Goal: Find contact information: Find contact information

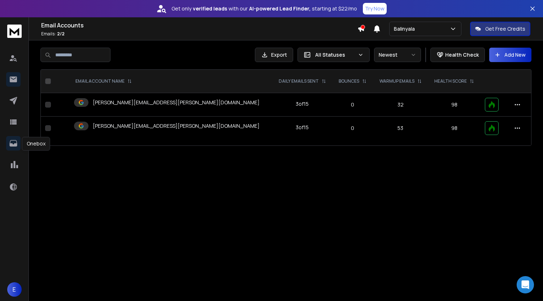
click at [17, 148] on link at bounding box center [13, 143] width 14 height 14
click at [15, 145] on icon at bounding box center [13, 143] width 8 height 6
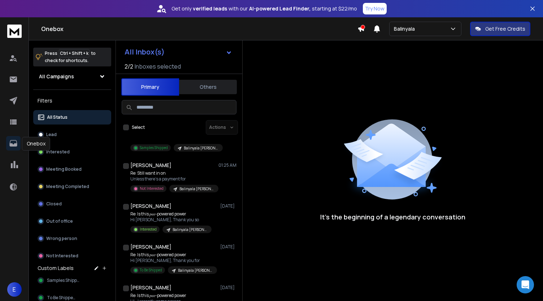
scroll to position [144, 0]
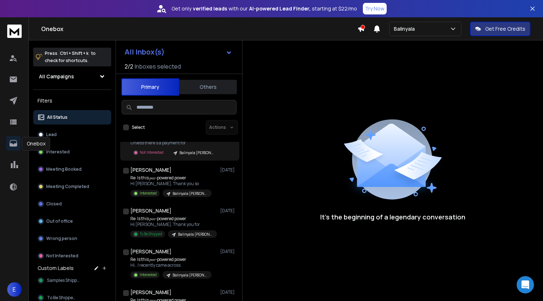
click at [211, 144] on p "Unless there’s a payment for" at bounding box center [173, 143] width 87 height 6
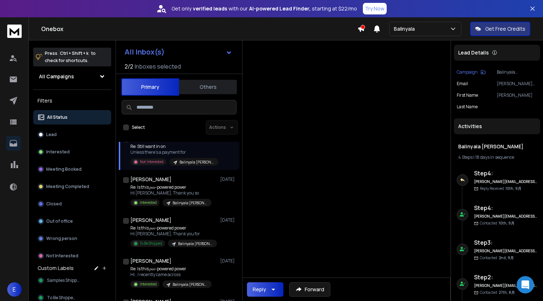
scroll to position [108, 0]
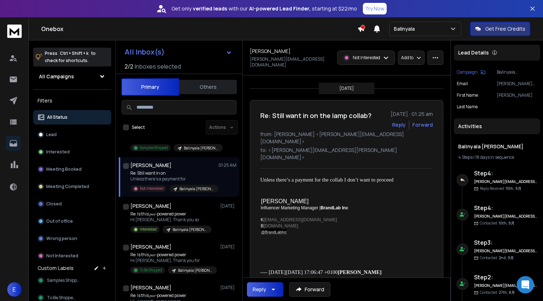
click at [276, 147] on p "to: <[PERSON_NAME][EMAIL_ADDRESS][PERSON_NAME][DOMAIN_NAME]>" at bounding box center [346, 154] width 172 height 14
click at [300, 131] on p "from: [PERSON_NAME] <[PERSON_NAME][EMAIL_ADDRESS][DOMAIN_NAME]>" at bounding box center [346, 138] width 172 height 14
drag, startPoint x: 290, startPoint y: 130, endPoint x: 347, endPoint y: 133, distance: 56.7
click at [347, 133] on p "from: [PERSON_NAME] <[PERSON_NAME][EMAIL_ADDRESS][DOMAIN_NAME]>" at bounding box center [346, 138] width 172 height 14
copy p "[PERSON_NAME][EMAIL_ADDRESS][DOMAIN_NAME]"
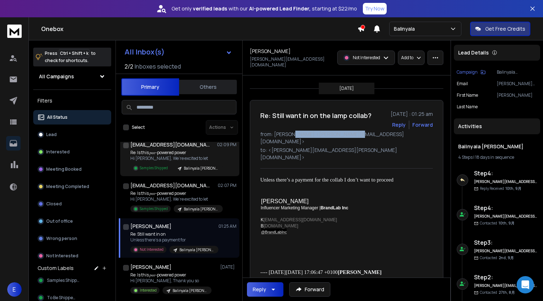
scroll to position [36, 0]
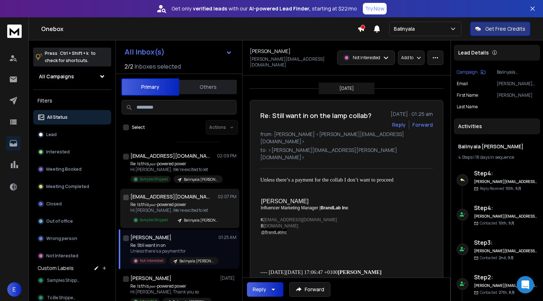
click at [220, 198] on p "02:07 PM" at bounding box center [227, 197] width 19 height 6
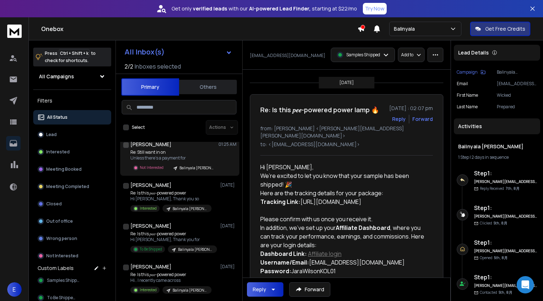
scroll to position [144, 0]
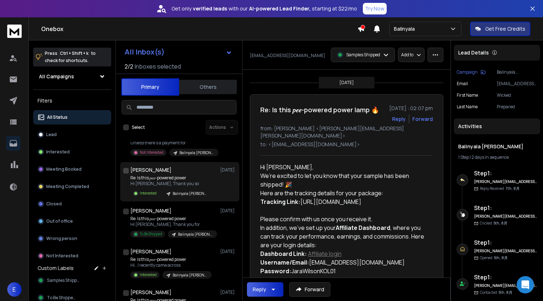
click at [219, 185] on div "Re: Is this 𝑝𝑒𝑒-powered power Hi [PERSON_NAME], Thank you so Interested [PERSON…" at bounding box center [183, 186] width 106 height 22
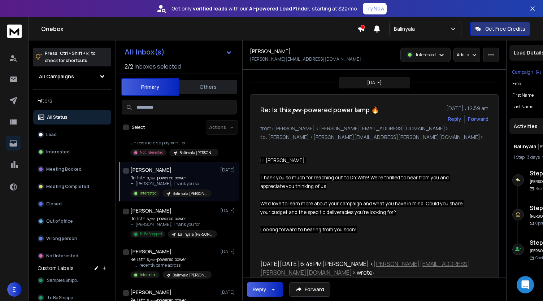
click at [310, 128] on p "from: [PERSON_NAME] <[PERSON_NAME][EMAIL_ADDRESS][DOMAIN_NAME]>" at bounding box center [374, 128] width 228 height 7
drag, startPoint x: 304, startPoint y: 128, endPoint x: 347, endPoint y: 128, distance: 43.3
click at [348, 128] on p "from: [PERSON_NAME] <[PERSON_NAME][EMAIL_ADDRESS][DOMAIN_NAME]>" at bounding box center [374, 128] width 228 height 7
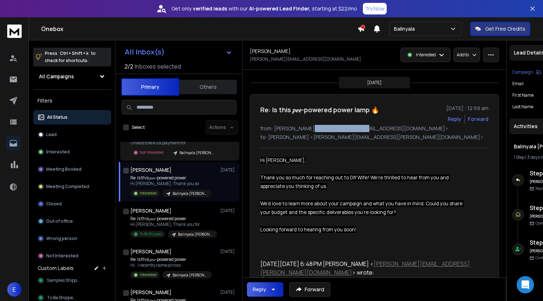
copy p "[PERSON_NAME]@thestation.i"
click at [305, 130] on p "from: [PERSON_NAME] <[PERSON_NAME][EMAIL_ADDRESS][DOMAIN_NAME]>" at bounding box center [374, 128] width 228 height 7
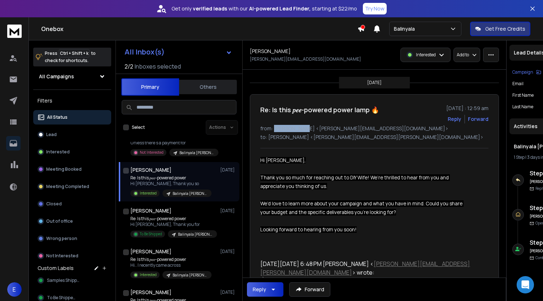
drag, startPoint x: 300, startPoint y: 128, endPoint x: 274, endPoint y: 130, distance: 26.0
click at [274, 130] on p "from: [PERSON_NAME] <[PERSON_NAME][EMAIL_ADDRESS][DOMAIN_NAME]>" at bounding box center [374, 128] width 228 height 7
copy p "[PERSON_NAME]"
click at [320, 121] on div "Re: Is this 𝑝𝑒𝑒-powered power lamp 🔥 [DATE] : 12:59 am Reply Forward" at bounding box center [374, 114] width 228 height 19
click at [312, 131] on p "from: [PERSON_NAME] <[PERSON_NAME][EMAIL_ADDRESS][DOMAIN_NAME]>" at bounding box center [374, 128] width 228 height 7
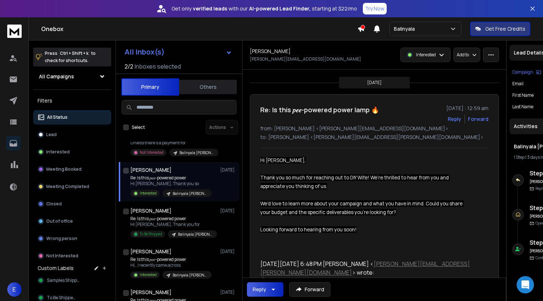
click at [385, 167] on div "Hi [PERSON_NAME], Thank you so much for reaching out to DIY Wife! We’re thrille…" at bounding box center [365, 199] width 211 height 87
click at [341, 181] on span "Thank you so much for reaching out to DIY Wife! We’re thrilled to hear from you…" at bounding box center [354, 181] width 189 height 17
click at [328, 131] on p "from: [PERSON_NAME] <[PERSON_NAME][EMAIL_ADDRESS][DOMAIN_NAME]>" at bounding box center [374, 128] width 228 height 7
drag, startPoint x: 304, startPoint y: 126, endPoint x: 349, endPoint y: 128, distance: 45.5
click at [349, 128] on p "from: [PERSON_NAME] <[PERSON_NAME][EMAIL_ADDRESS][DOMAIN_NAME]>" at bounding box center [374, 128] width 228 height 7
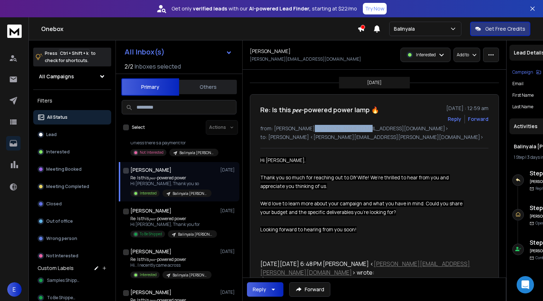
copy p "[PERSON_NAME][EMAIL_ADDRESS][DOMAIN_NAME]"
click at [303, 126] on p "from: [PERSON_NAME] <[PERSON_NAME][EMAIL_ADDRESS][DOMAIN_NAME]>" at bounding box center [374, 128] width 228 height 7
drag, startPoint x: 300, startPoint y: 128, endPoint x: 274, endPoint y: 129, distance: 26.0
click at [274, 129] on p "from: [PERSON_NAME] <[PERSON_NAME][EMAIL_ADDRESS][DOMAIN_NAME]>" at bounding box center [374, 128] width 228 height 7
copy p "[PERSON_NAME]"
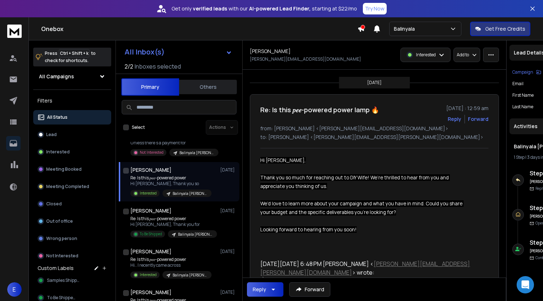
click at [320, 167] on div "Hi [PERSON_NAME], Thank you so much for reaching out to DIY Wife! We’re thrille…" at bounding box center [365, 199] width 211 height 87
drag, startPoint x: 274, startPoint y: 159, endPoint x: 266, endPoint y: 160, distance: 7.6
click at [266, 160] on span "Hi [PERSON_NAME]," at bounding box center [282, 160] width 45 height 6
copy span "[PERSON_NAME]"
click at [421, 211] on p "We’d love to learn more about your campaign and what you have in mind. Could yo…" at bounding box center [365, 207] width 211 height 17
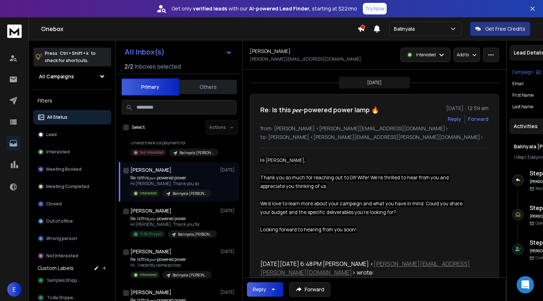
click at [362, 250] on div "Hi [PERSON_NAME], Thank you so much for reaching out to DIY Wife! We’re thrille…" at bounding box center [365, 203] width 211 height 95
click at [370, 235] on div "Hi [PERSON_NAME], Thank you so much for reaching out to DIY Wife! We’re thrille…" at bounding box center [365, 199] width 211 height 87
click at [432, 245] on div "Hi [PERSON_NAME], Thank you so much for reaching out to DIY Wife! We’re thrille…" at bounding box center [365, 203] width 211 height 95
click at [425, 239] on div "Hi [PERSON_NAME], Thank you so much for reaching out to DIY Wife! We’re thrille…" at bounding box center [365, 199] width 211 height 87
click at [427, 239] on div "Hi [PERSON_NAME], Thank you so much for reaching out to DIY Wife! We’re thrille…" at bounding box center [365, 199] width 211 height 87
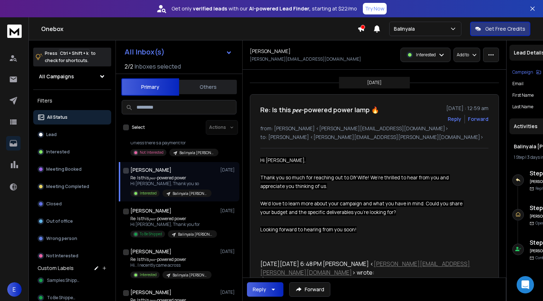
click at [429, 240] on div "Hi [PERSON_NAME], Thank you so much for reaching out to DIY Wife! We’re thrille…" at bounding box center [365, 199] width 211 height 87
click at [430, 236] on div "Hi [PERSON_NAME], Thank you so much for reaching out to DIY Wife! We’re thrille…" at bounding box center [365, 199] width 211 height 87
click at [427, 237] on div "Hi [PERSON_NAME], Thank you so much for reaching out to DIY Wife! We’re thrille…" at bounding box center [365, 199] width 211 height 87
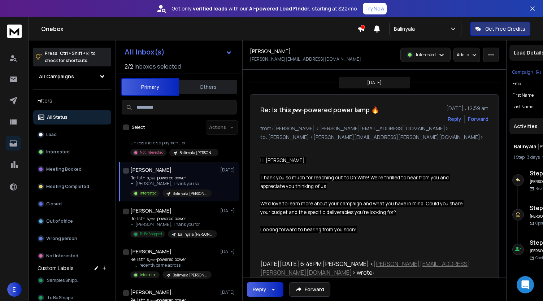
click at [338, 223] on div "Hi [PERSON_NAME], Thank you so much for reaching out to DIY Wife! We’re thrille…" at bounding box center [365, 199] width 211 height 87
click at [386, 215] on p "We’d love to learn more about your campaign and what you have in mind. Could yo…" at bounding box center [365, 207] width 211 height 17
click at [352, 209] on span "We’d love to learn more about your campaign and what you have in mind. Could yo…" at bounding box center [361, 207] width 203 height 15
click at [346, 215] on span "We’d love to learn more about your campaign and what you have in mind. Could yo…" at bounding box center [361, 207] width 203 height 17
click at [393, 232] on p "Looking forward to hearing from you soon!" at bounding box center [365, 229] width 211 height 9
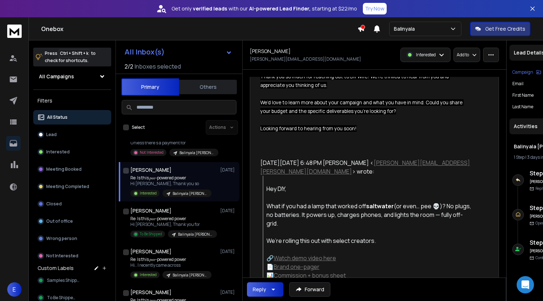
scroll to position [108, 0]
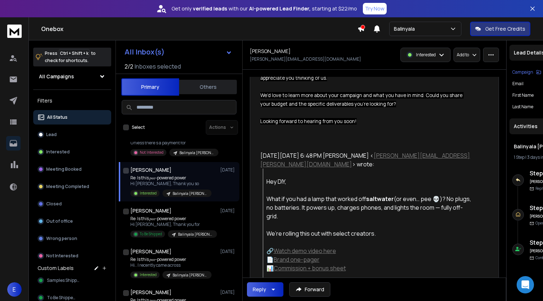
click at [296, 186] on div at bounding box center [368, 190] width 205 height 9
click at [316, 186] on div at bounding box center [368, 190] width 205 height 9
drag, startPoint x: 285, startPoint y: 172, endPoint x: 278, endPoint y: 172, distance: 7.2
click at [278, 177] on div "Hey DIY," at bounding box center [368, 181] width 205 height 9
copy div "DIY"
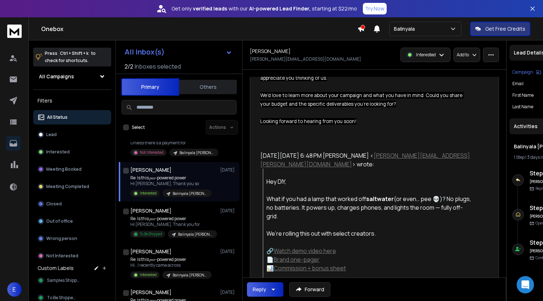
click at [362, 220] on div at bounding box center [368, 224] width 205 height 9
click at [436, 229] on div "We’re rolling this out with select creators." at bounding box center [368, 233] width 205 height 9
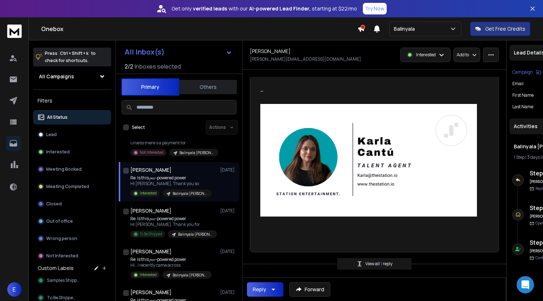
scroll to position [5, 0]
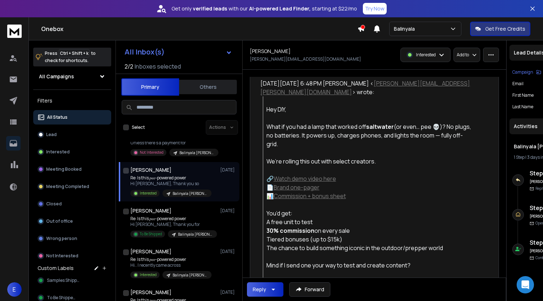
click at [421, 183] on li "📄 Brand one-pager" at bounding box center [368, 187] width 205 height 9
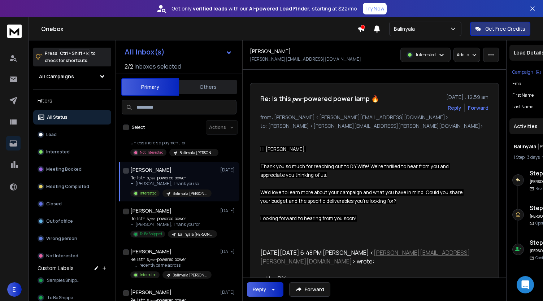
scroll to position [0, 0]
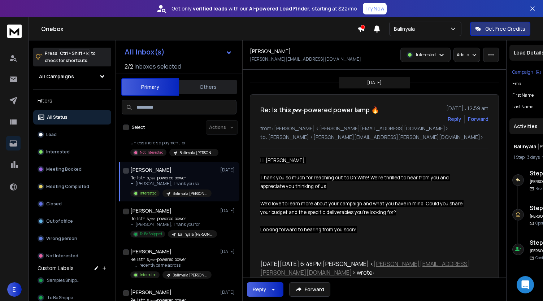
click at [332, 125] on p "from: [PERSON_NAME] <[PERSON_NAME][EMAIL_ADDRESS][DOMAIN_NAME]>" at bounding box center [374, 128] width 228 height 7
drag, startPoint x: 350, startPoint y: 122, endPoint x: 326, endPoint y: 124, distance: 24.2
click at [304, 125] on p "from: [PERSON_NAME] <[PERSON_NAME][EMAIL_ADDRESS][DOMAIN_NAME]>" at bounding box center [374, 128] width 228 height 7
copy p "[PERSON_NAME][EMAIL_ADDRESS][DOMAIN_NAME]"
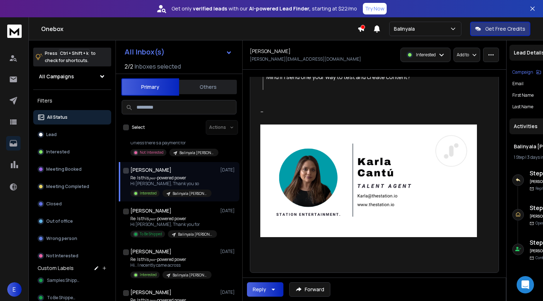
scroll to position [389, 0]
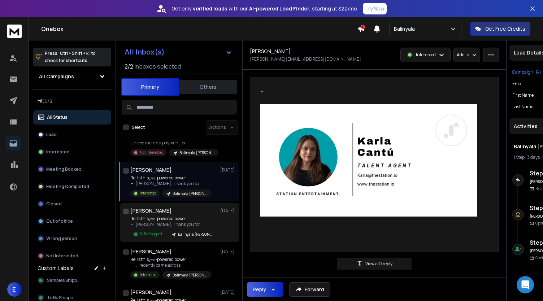
click at [219, 217] on div "Re: Is this 𝑝𝑒𝑒-powered power Hi [PERSON_NAME], Thank you for To Be Shipped [PE…" at bounding box center [183, 227] width 106 height 22
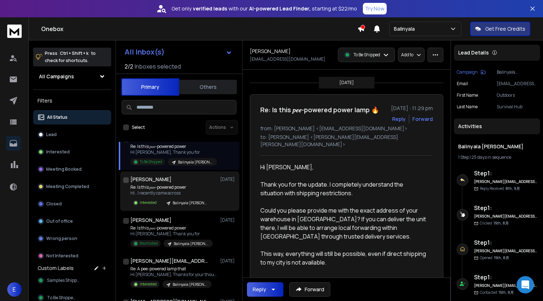
scroll to position [253, 0]
